Goal: Find contact information: Find contact information

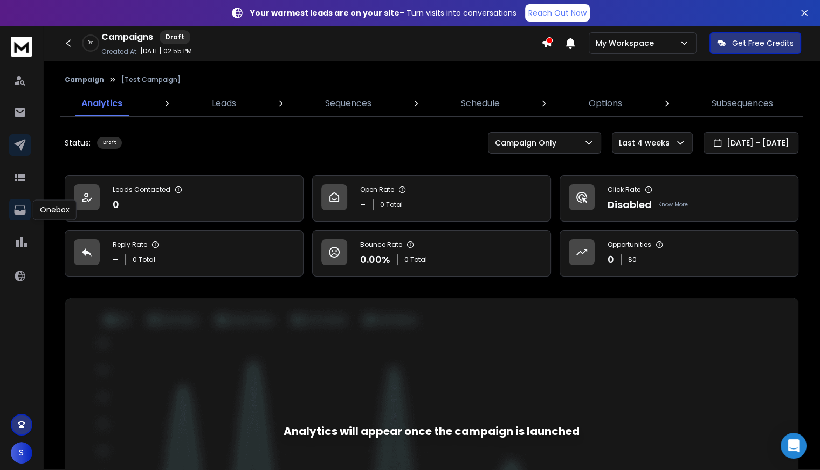
click at [26, 210] on icon at bounding box center [19, 209] width 13 height 13
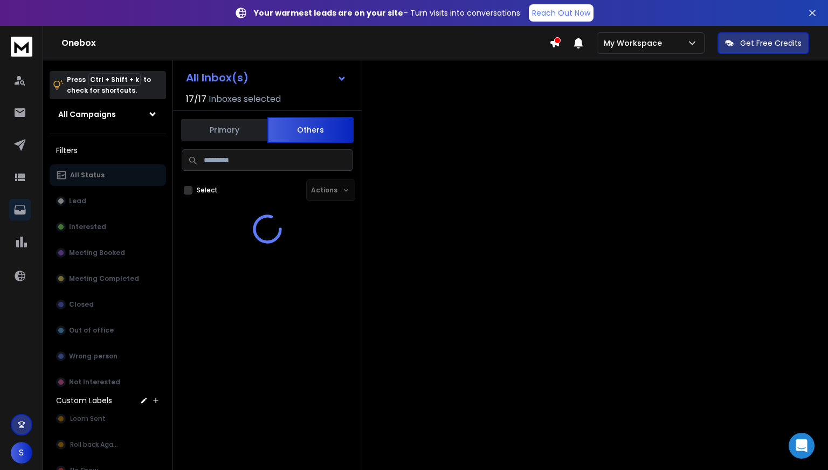
click at [314, 128] on button "Others" at bounding box center [310, 130] width 86 height 26
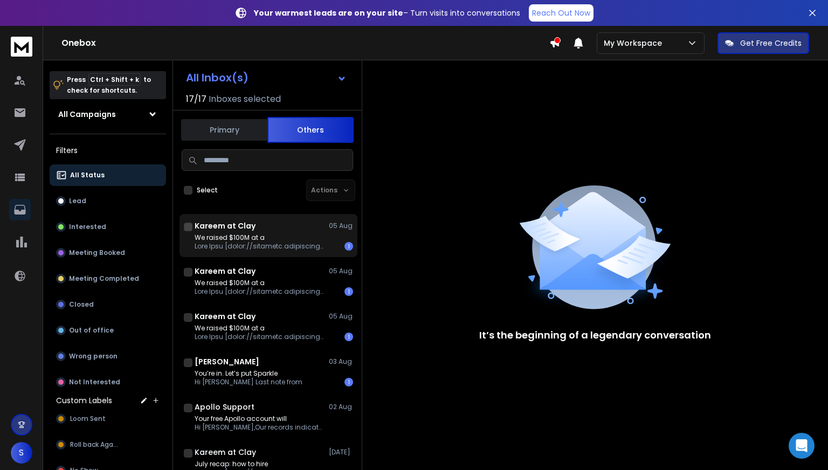
click at [255, 246] on p at bounding box center [259, 246] width 129 height 9
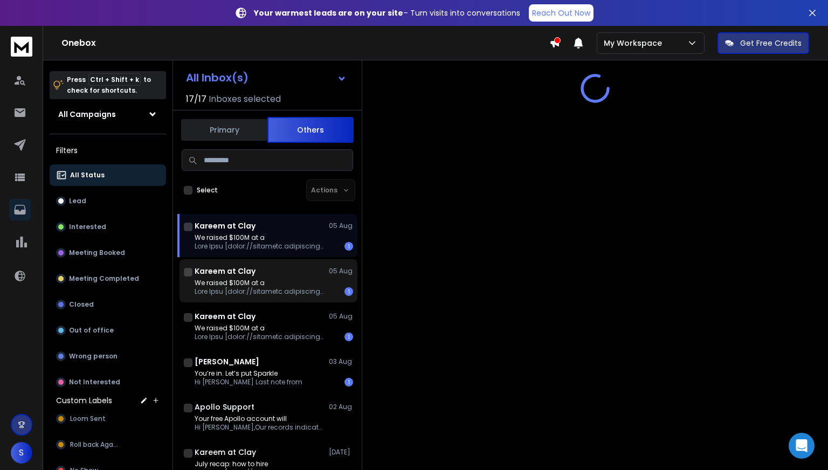
click at [259, 272] on div "[PERSON_NAME] at Clay [DATE]" at bounding box center [274, 271] width 159 height 11
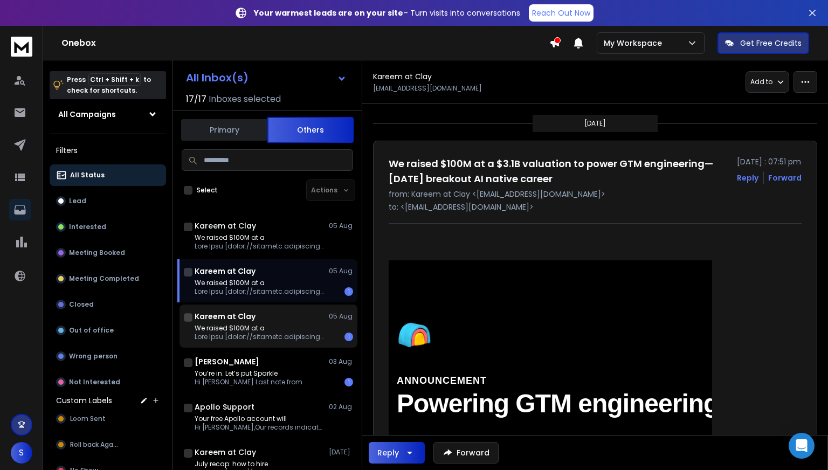
click at [260, 308] on div "[PERSON_NAME] at Clay [DATE] We raised $100M at a 1" at bounding box center [269, 326] width 178 height 43
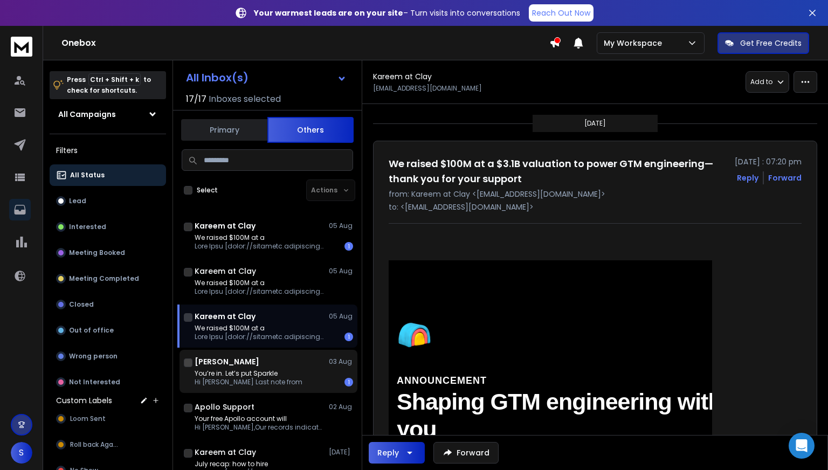
click at [264, 353] on div "[PERSON_NAME] [DATE] You’re in. Let’s put Sparkle Hi [PERSON_NAME] Last note fr…" at bounding box center [269, 371] width 178 height 43
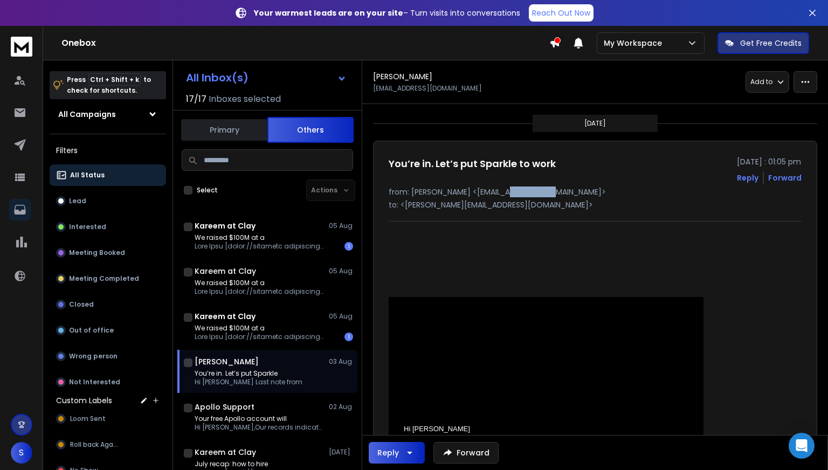
drag, startPoint x: 512, startPoint y: 193, endPoint x: 547, endPoint y: 190, distance: 34.7
click at [547, 190] on p "from: [PERSON_NAME] <[EMAIL_ADDRESS][DOMAIN_NAME]>" at bounding box center [595, 192] width 413 height 11
copy p "[DOMAIN_NAME]"
